Goal: Navigation & Orientation: Find specific page/section

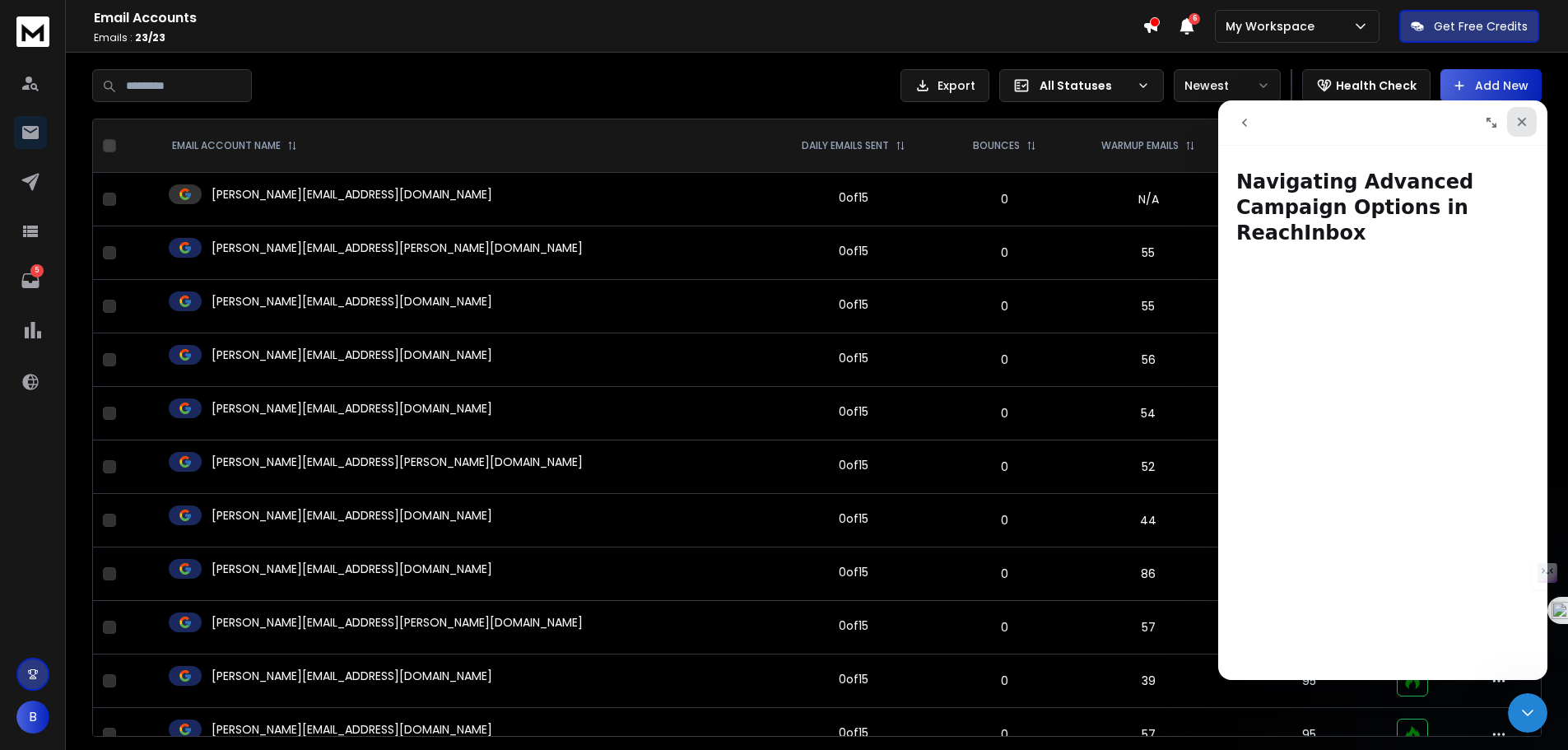
click at [1523, 127] on icon "Close" at bounding box center [1522, 121] width 13 height 13
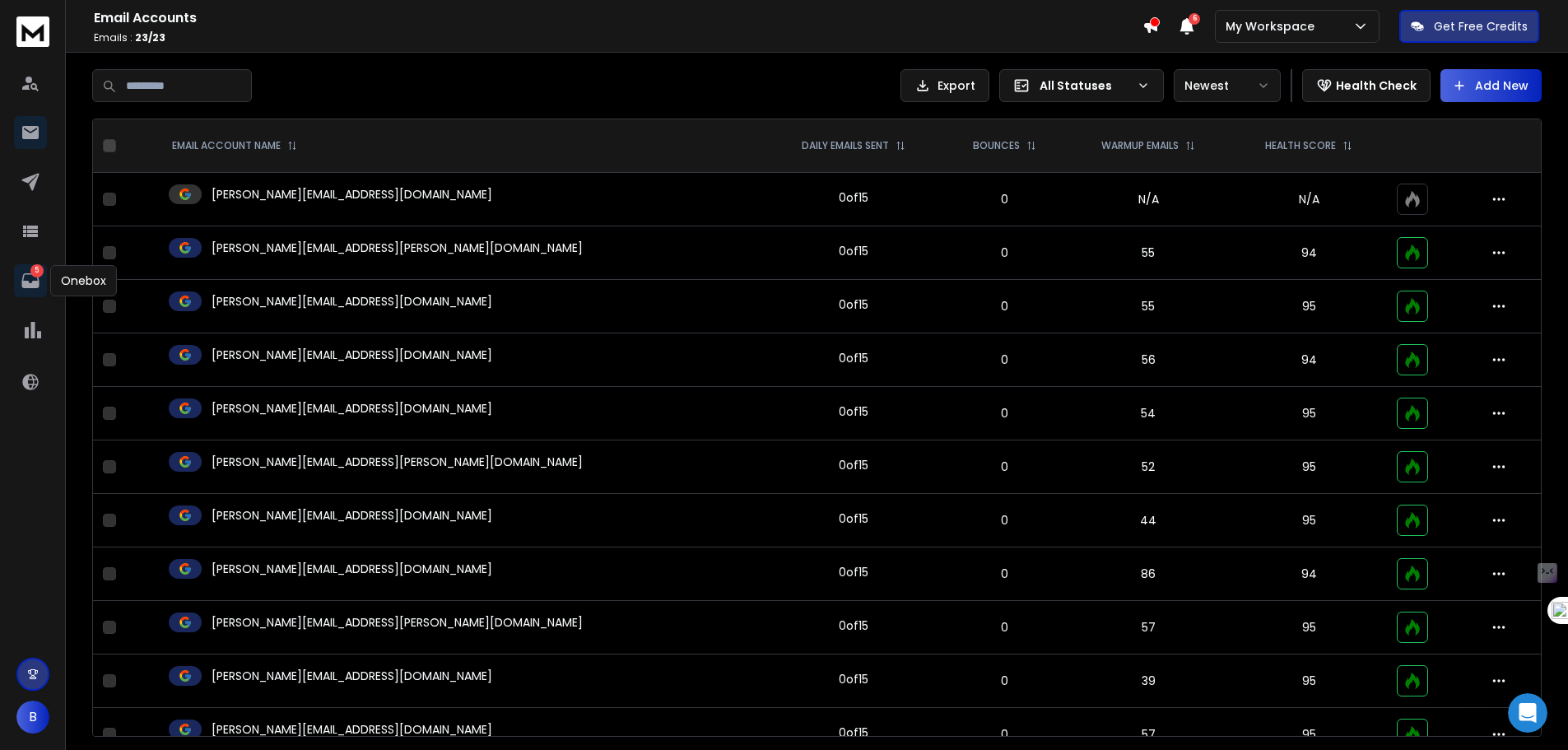
click at [27, 281] on icon at bounding box center [30, 280] width 17 height 15
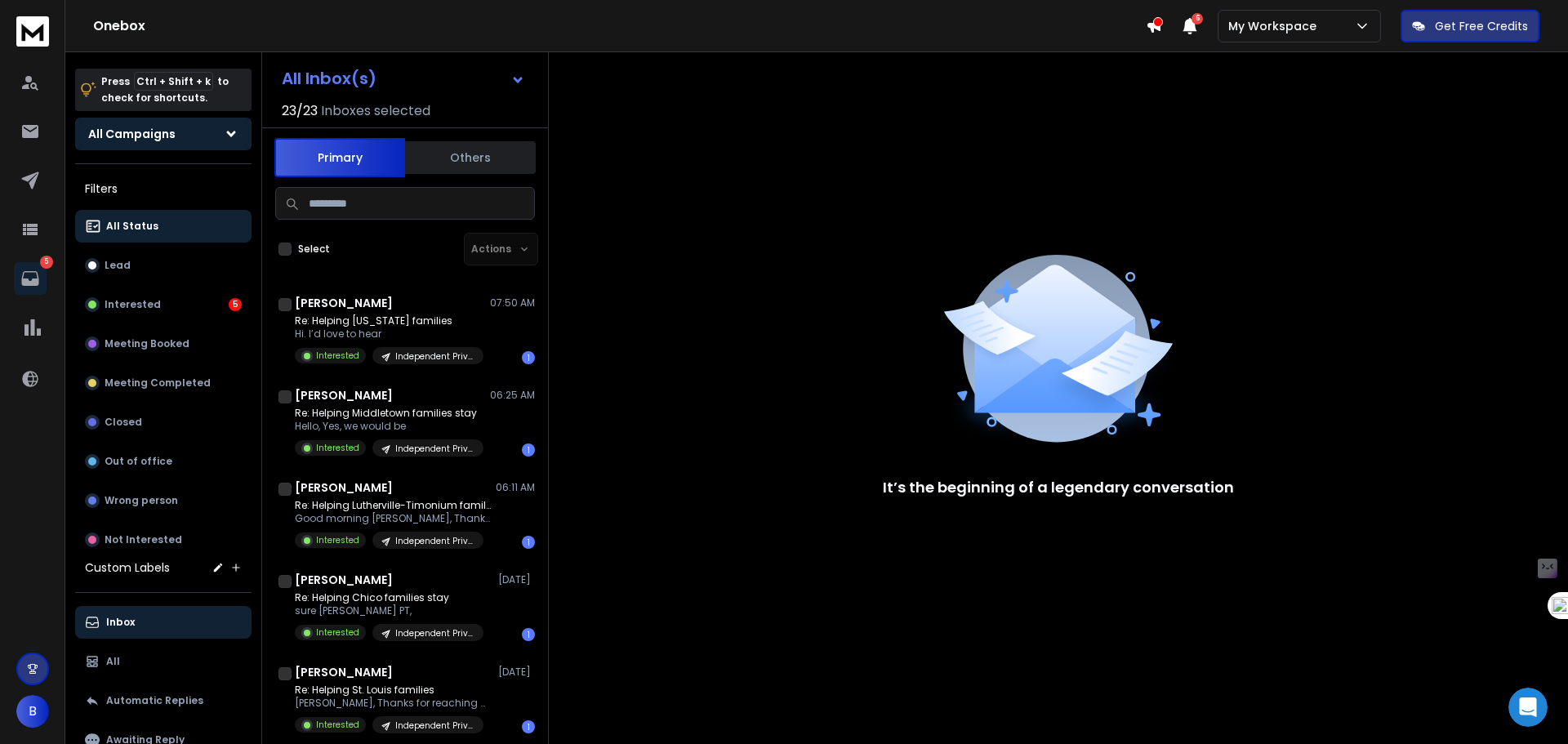
click at [215, 140] on button "All Campaigns" at bounding box center [163, 134] width 176 height 32
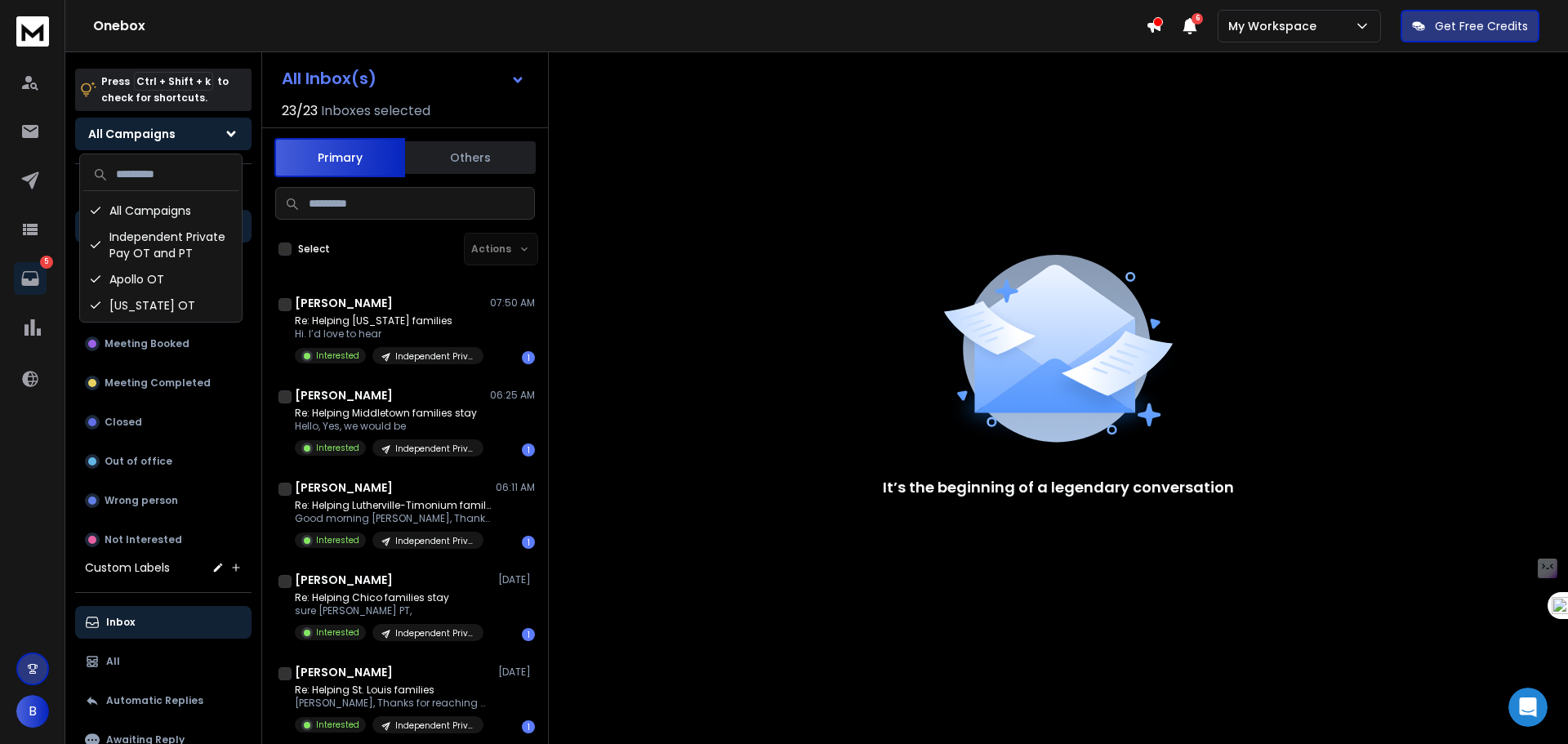
click at [215, 140] on button "All Campaigns" at bounding box center [163, 134] width 176 height 32
click at [43, 180] on link at bounding box center [30, 180] width 32 height 32
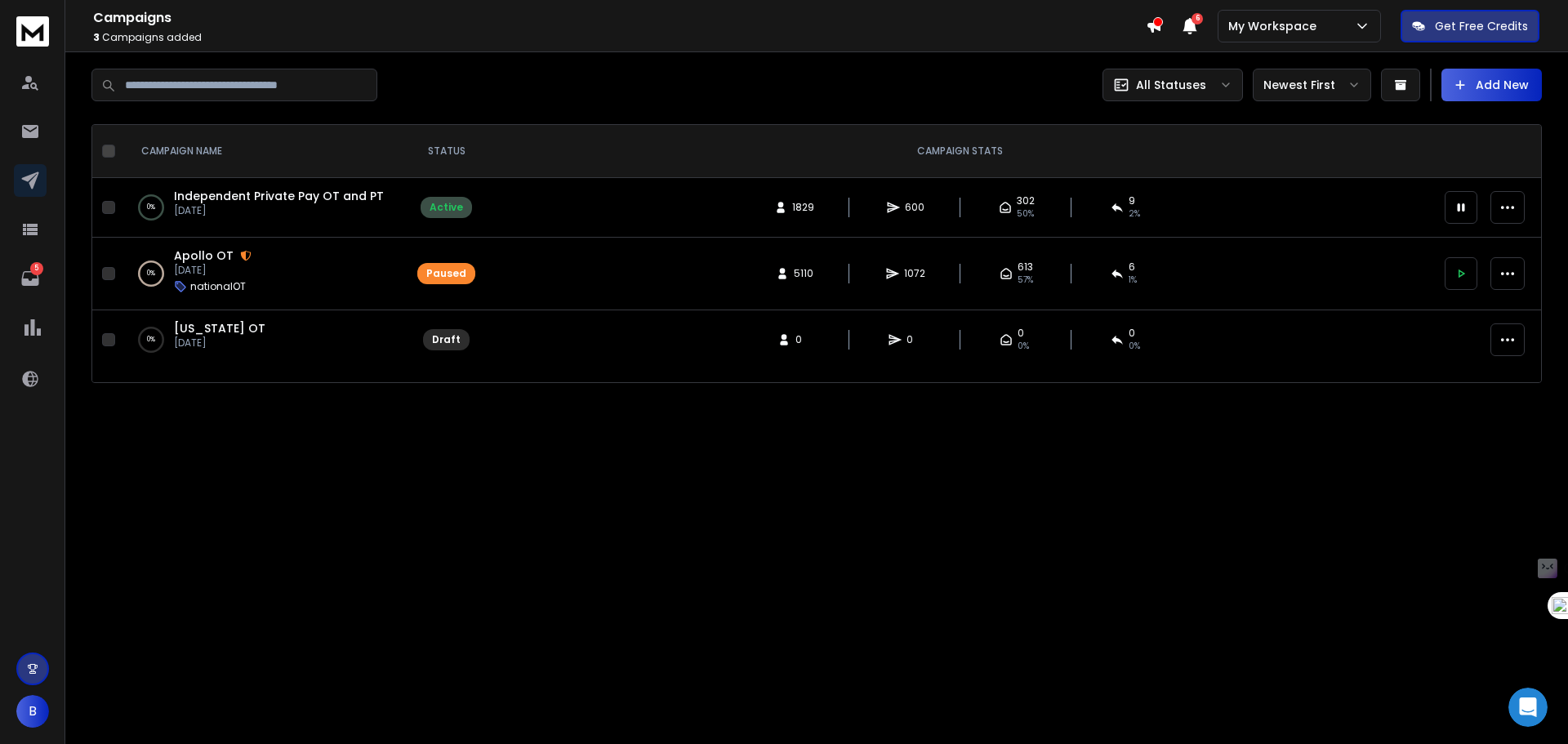
click at [249, 192] on span "Independent Private Pay OT and PT" at bounding box center [278, 196] width 209 height 16
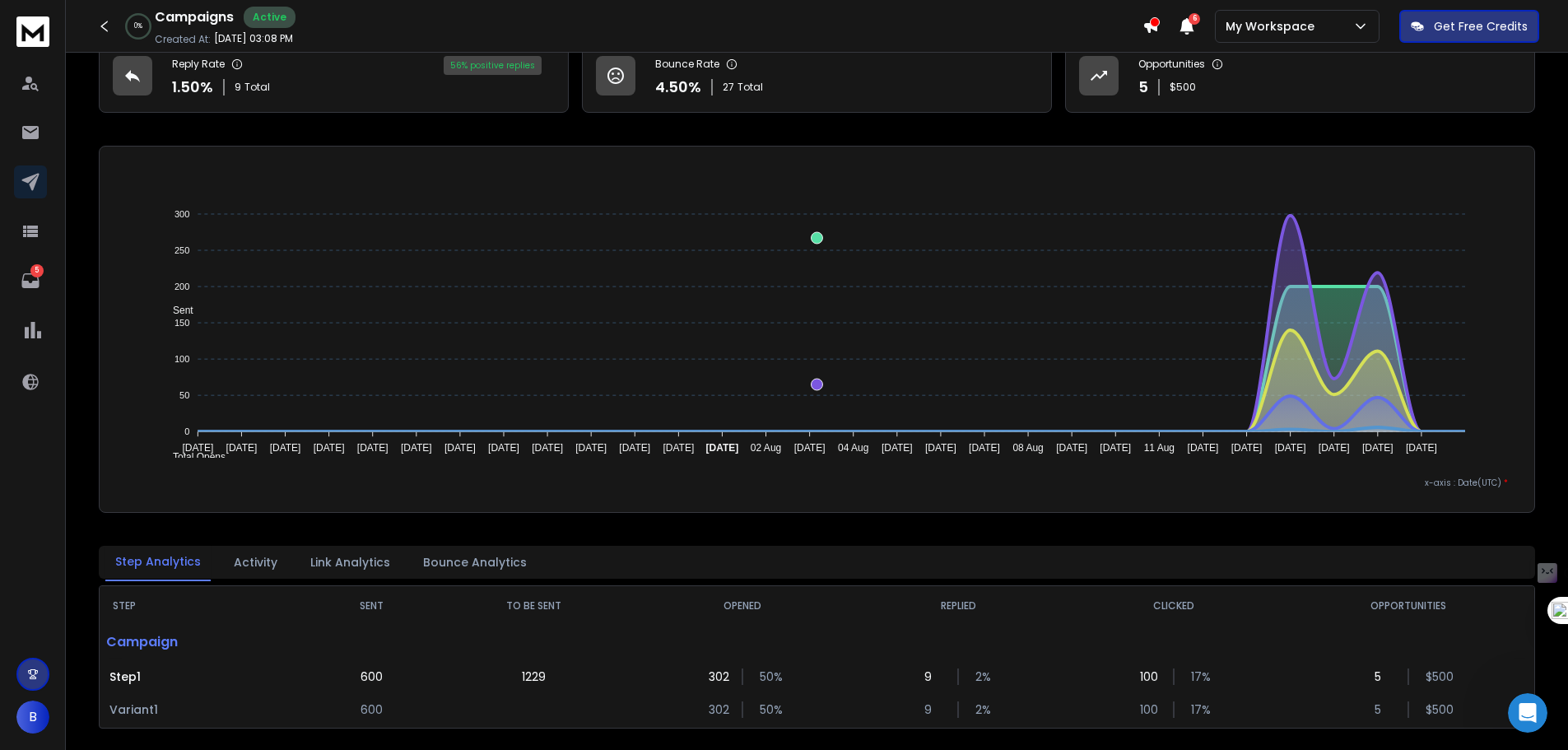
scroll to position [278, 0]
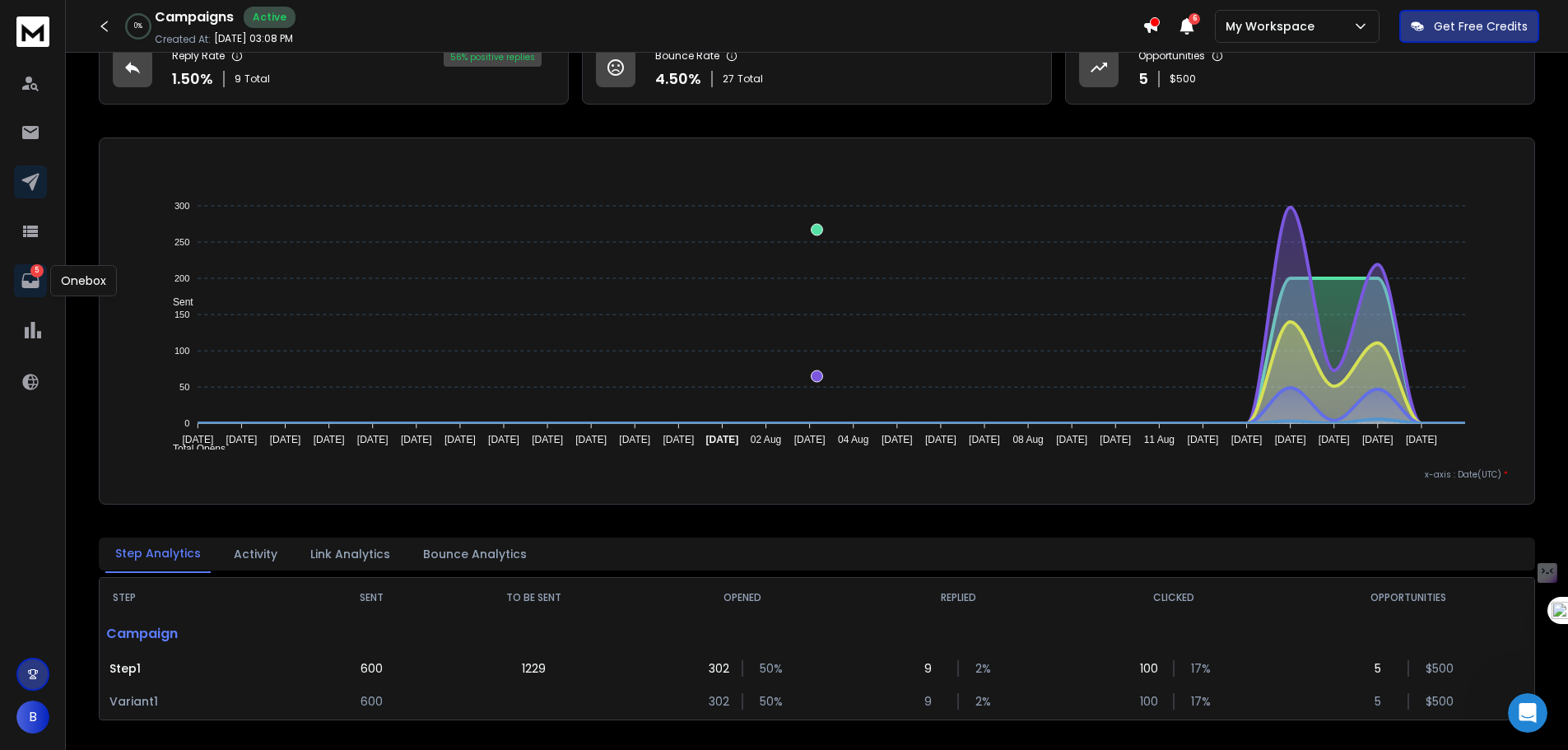
click at [21, 272] on icon at bounding box center [30, 281] width 20 height 20
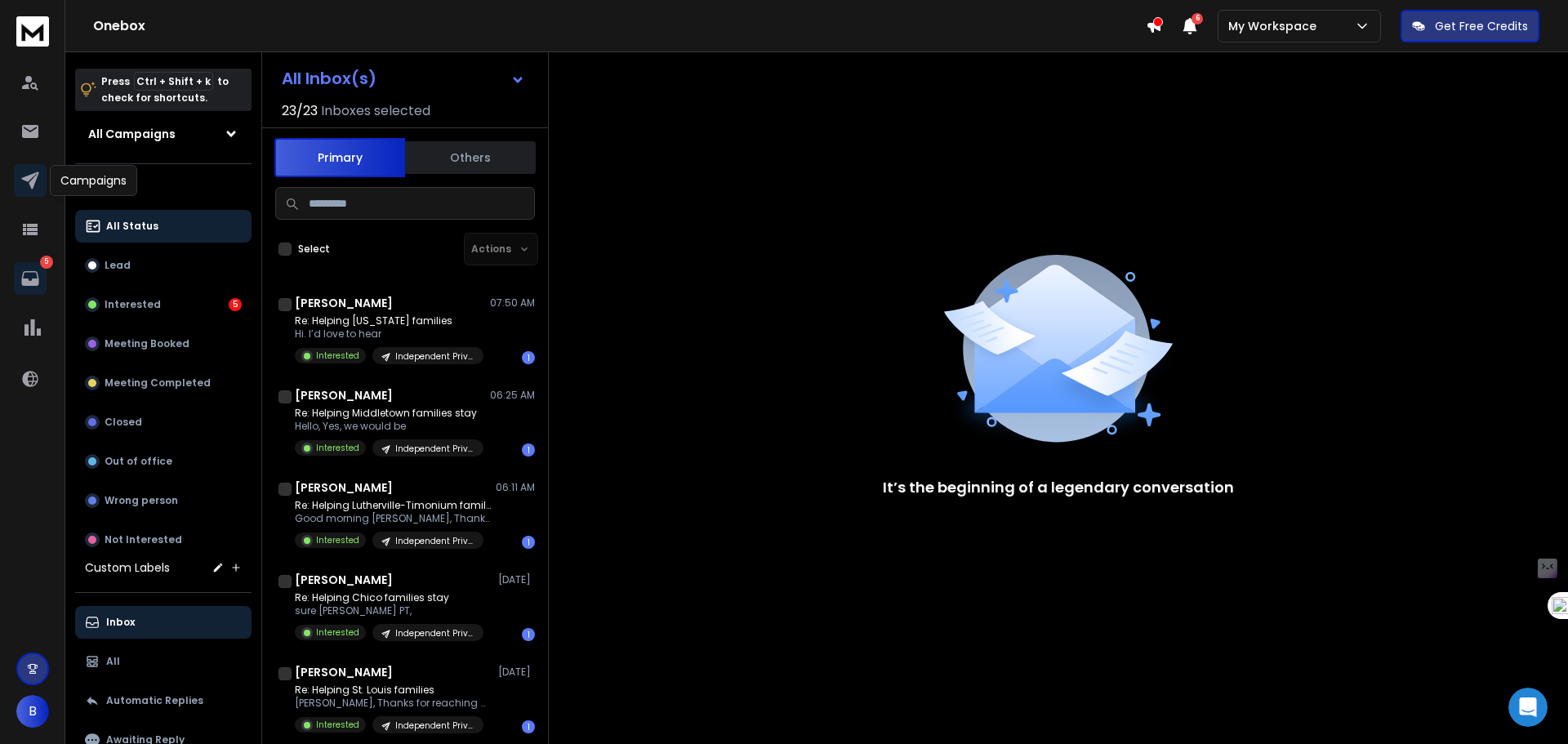
click at [37, 175] on icon at bounding box center [30, 180] width 20 height 20
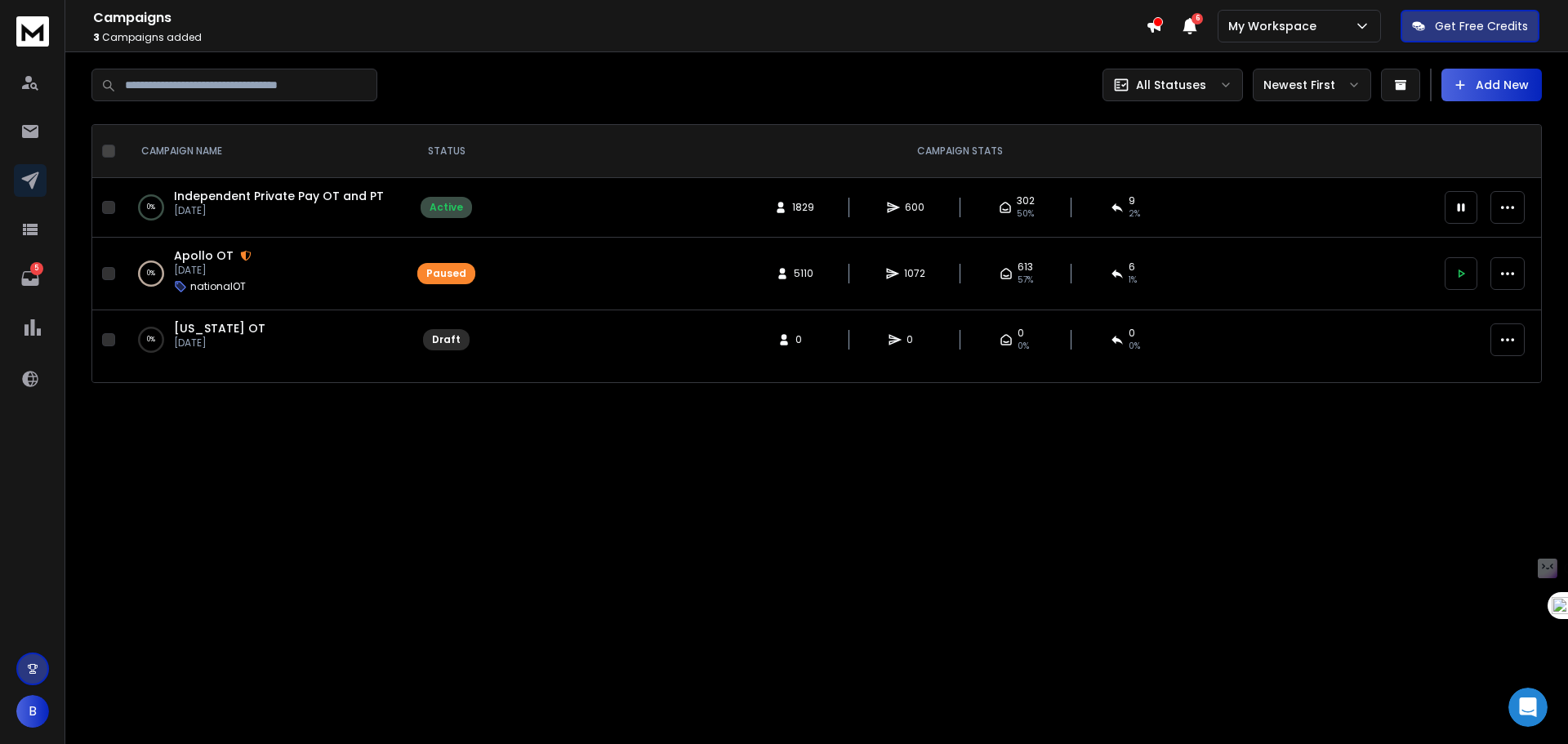
click at [237, 200] on span "Independent Private Pay OT and PT" at bounding box center [278, 196] width 209 height 16
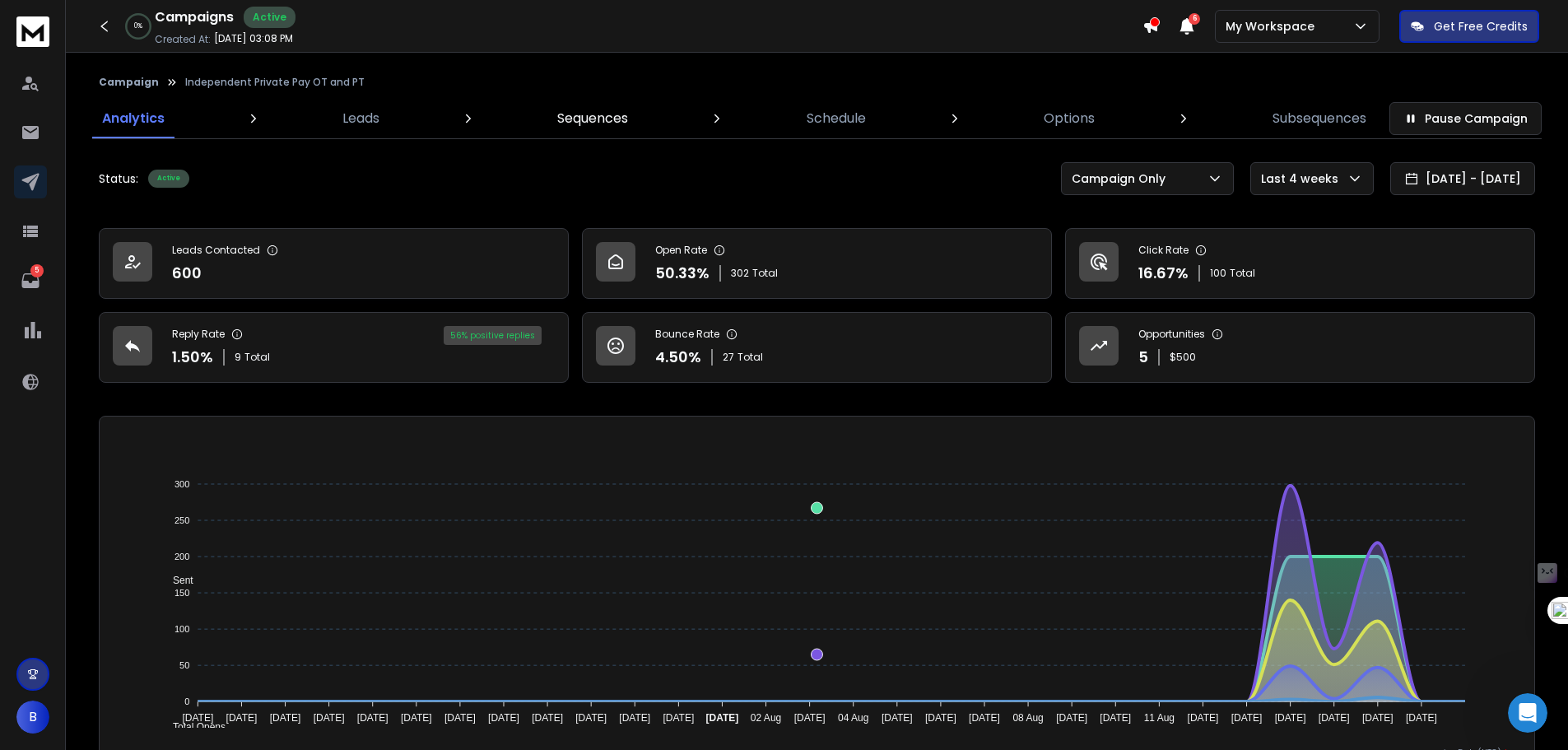
click at [616, 128] on p "Sequences" at bounding box center [592, 118] width 70 height 20
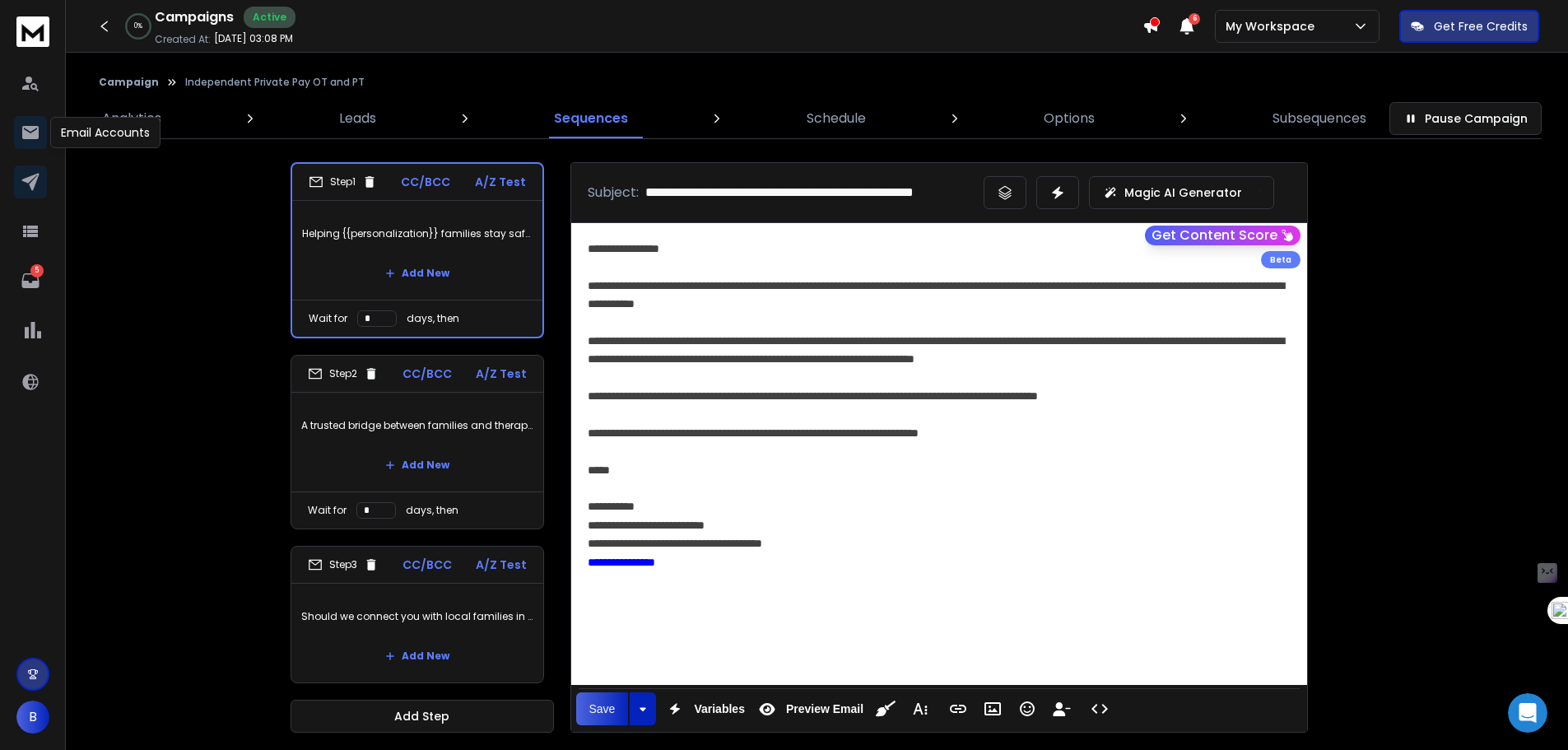
click at [25, 136] on icon at bounding box center [30, 132] width 16 height 13
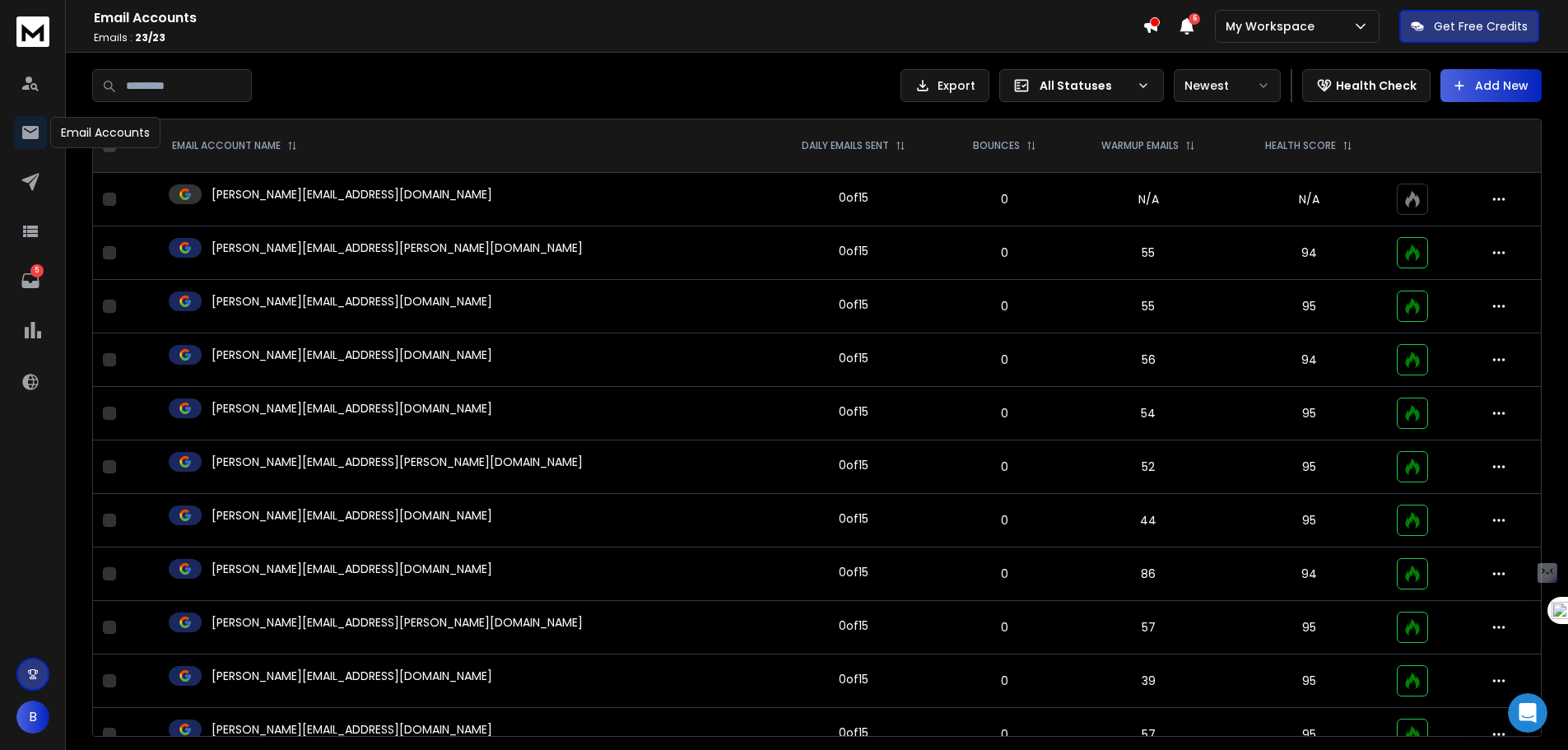
click at [33, 131] on icon at bounding box center [30, 132] width 16 height 13
click at [30, 180] on icon at bounding box center [30, 181] width 17 height 17
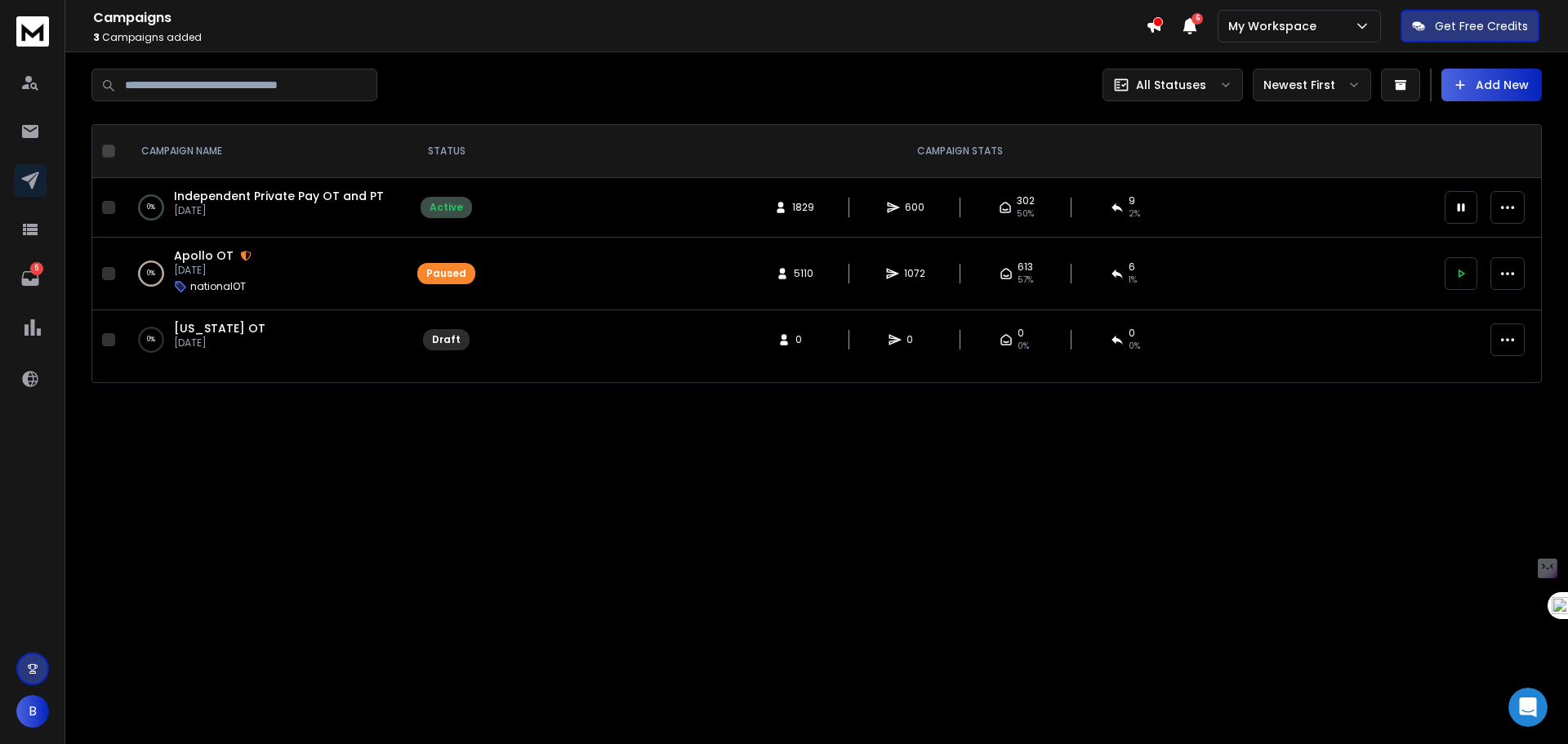
click at [209, 205] on p "[DATE]" at bounding box center [278, 210] width 209 height 13
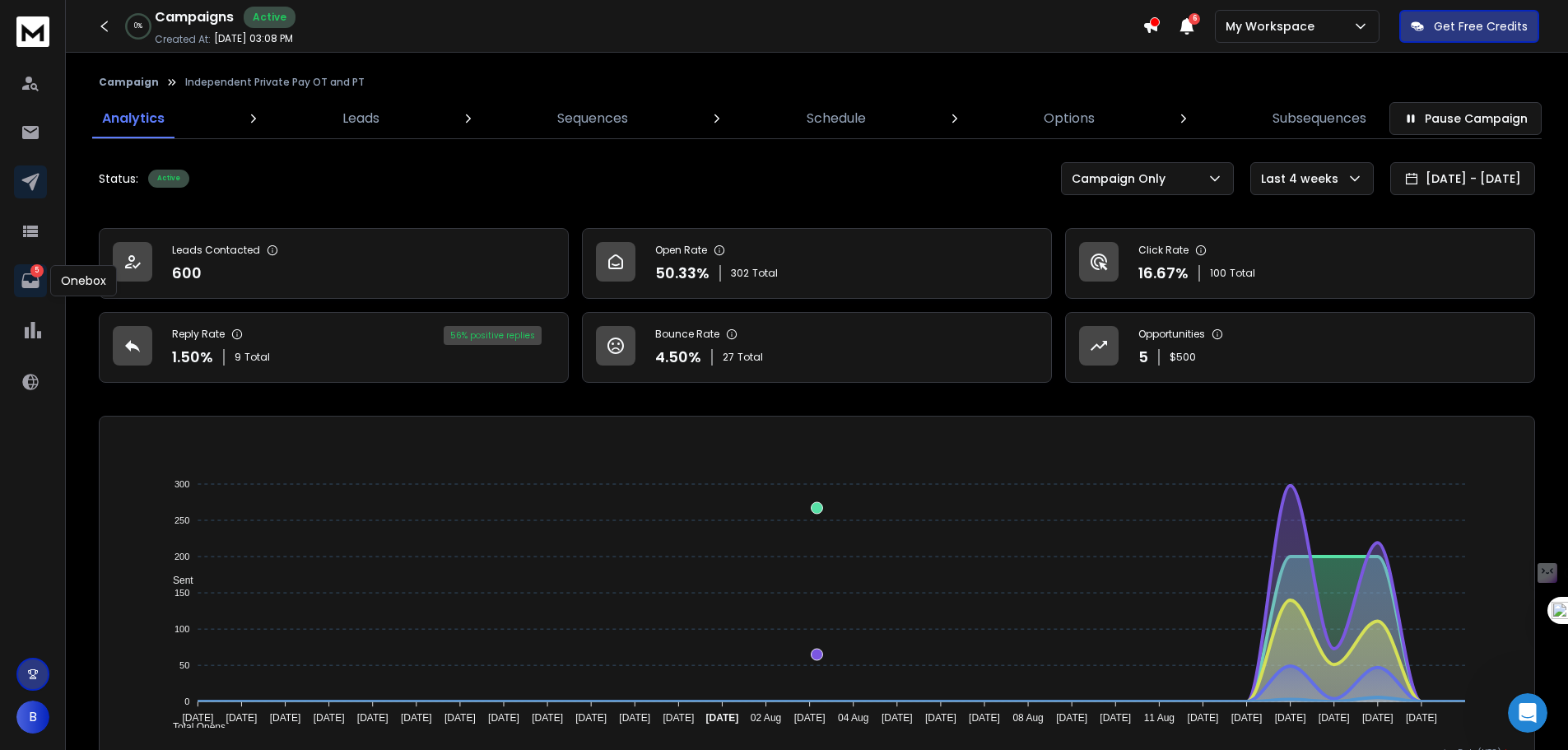
click at [35, 279] on icon at bounding box center [30, 281] width 20 height 20
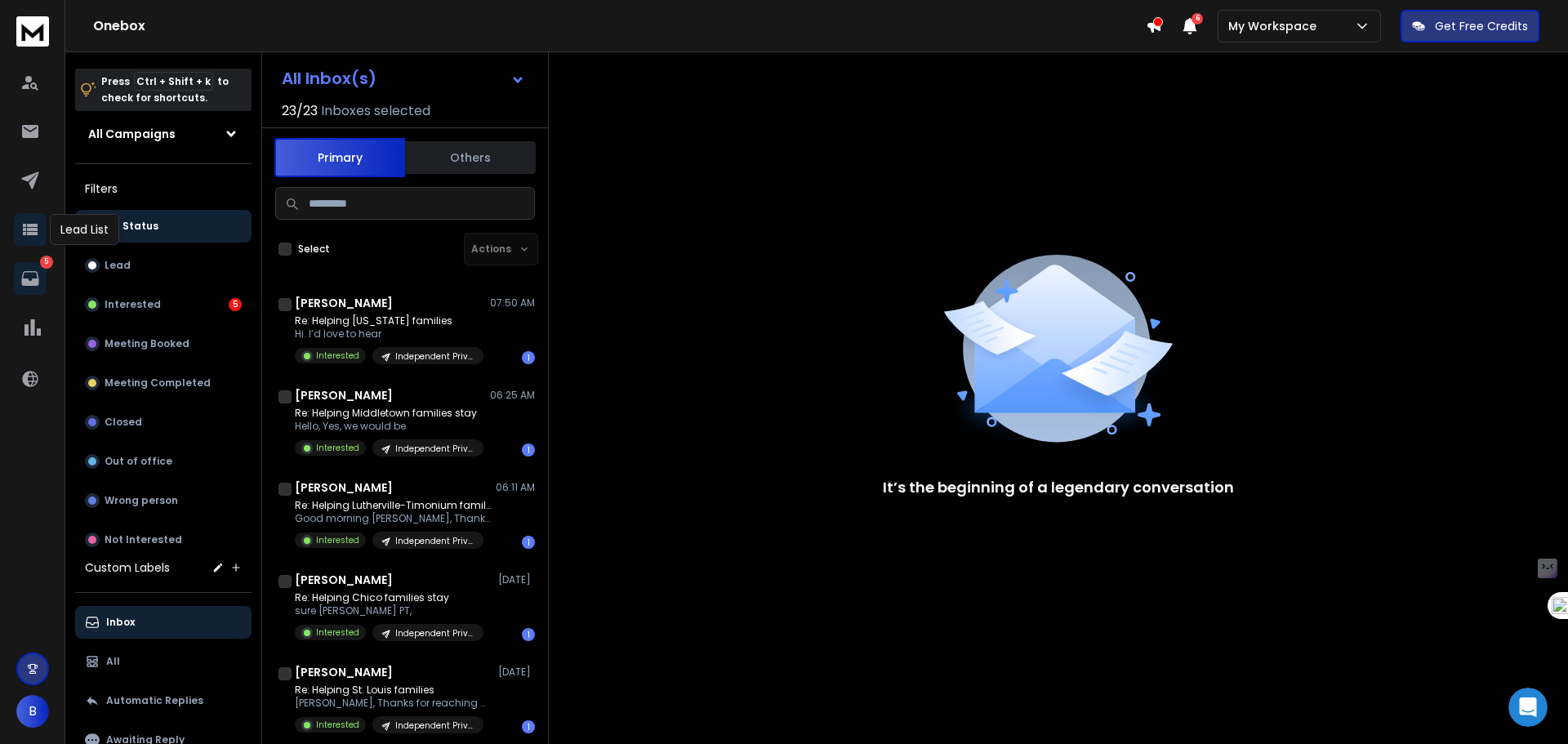
click at [23, 237] on icon at bounding box center [30, 229] width 20 height 20
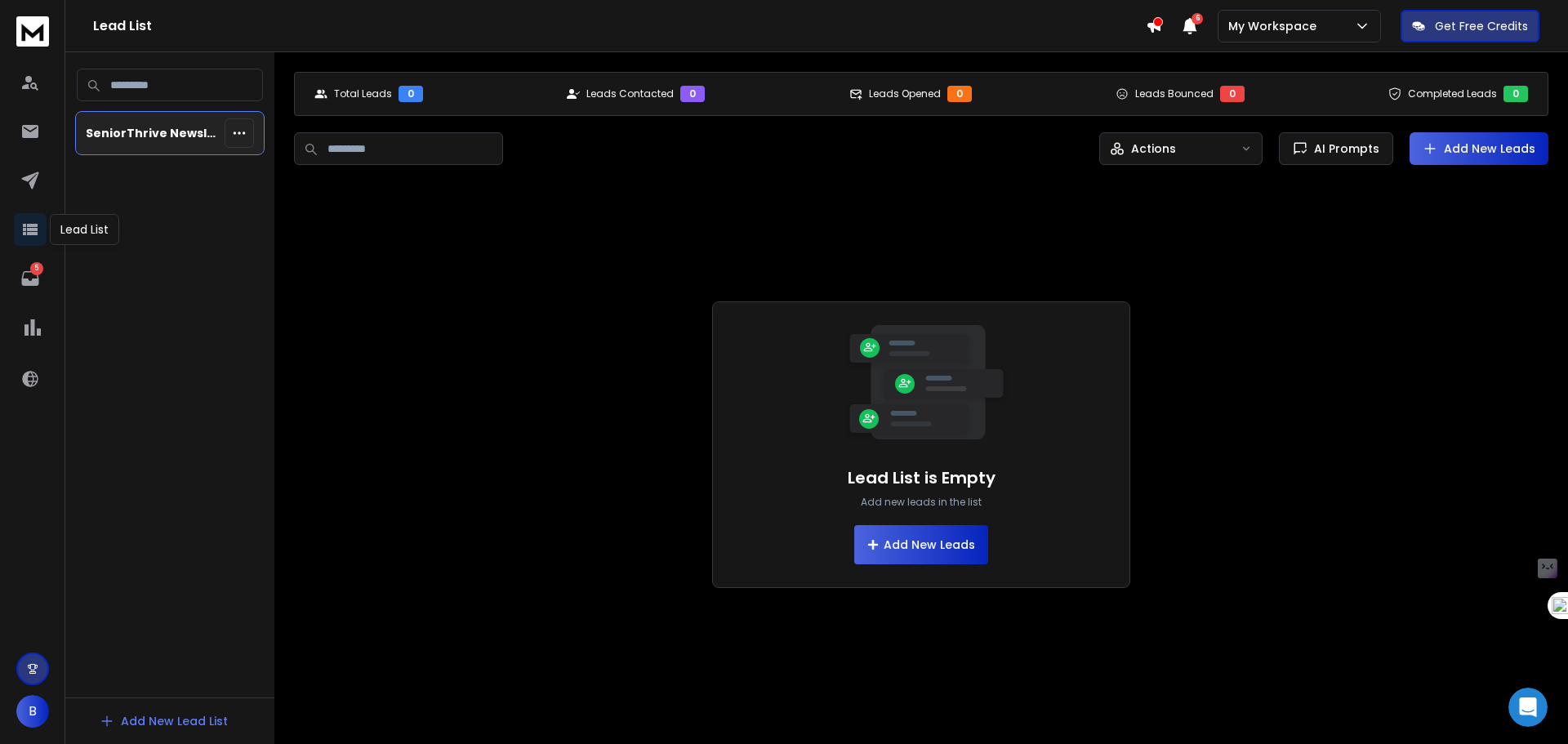
click at [30, 231] on icon at bounding box center [30, 229] width 20 height 20
click at [31, 173] on icon at bounding box center [30, 180] width 20 height 20
